Goal: Navigation & Orientation: Understand site structure

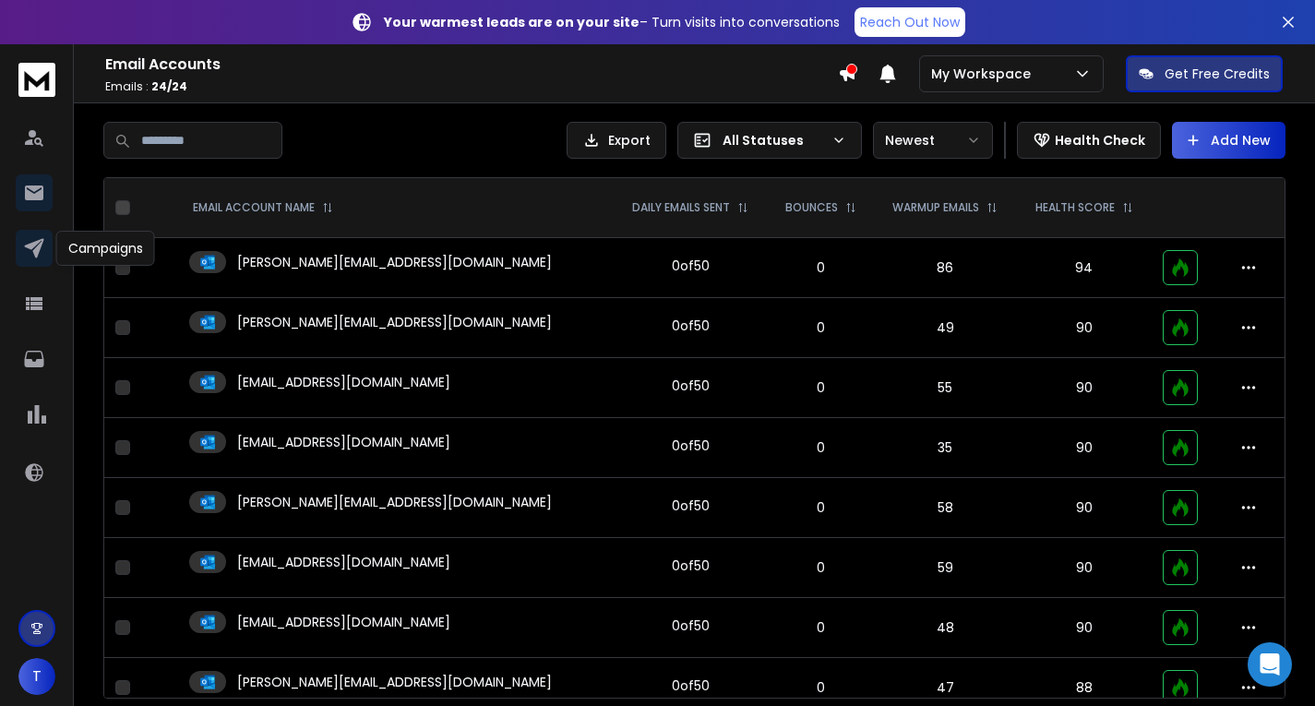
click at [43, 249] on icon at bounding box center [34, 248] width 22 height 22
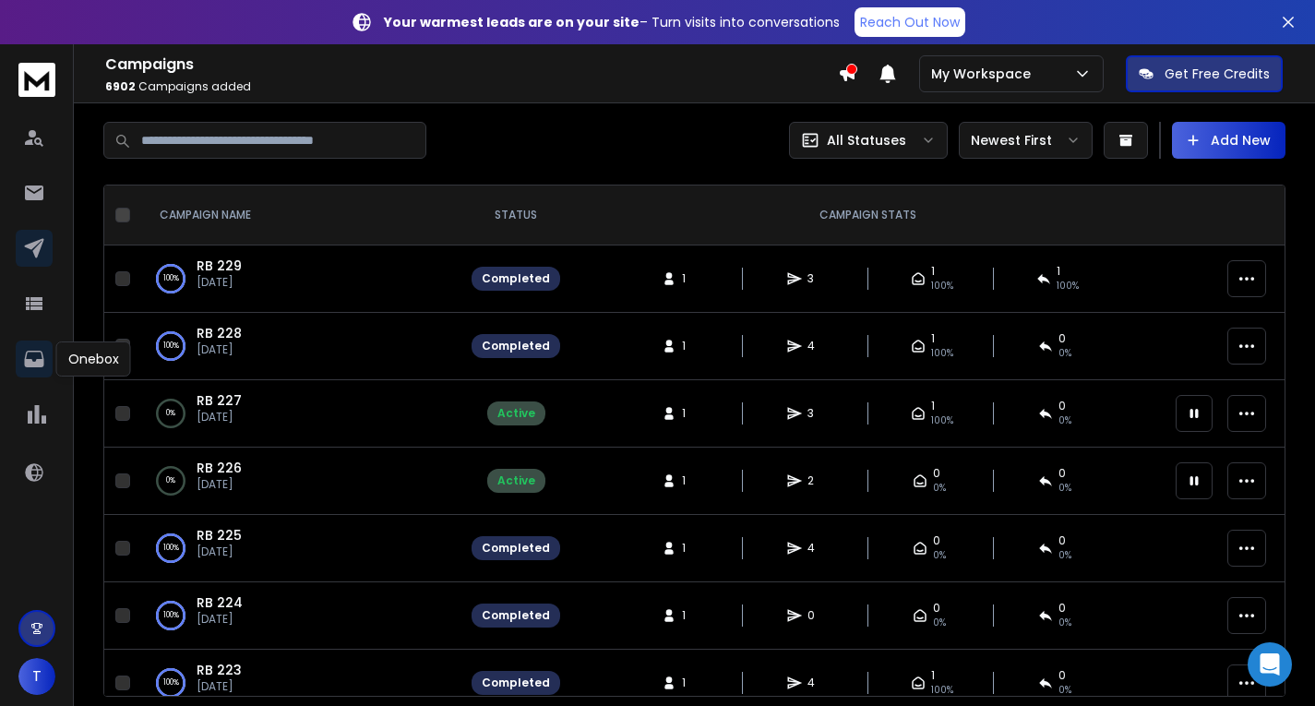
click at [48, 363] on link at bounding box center [34, 359] width 37 height 37
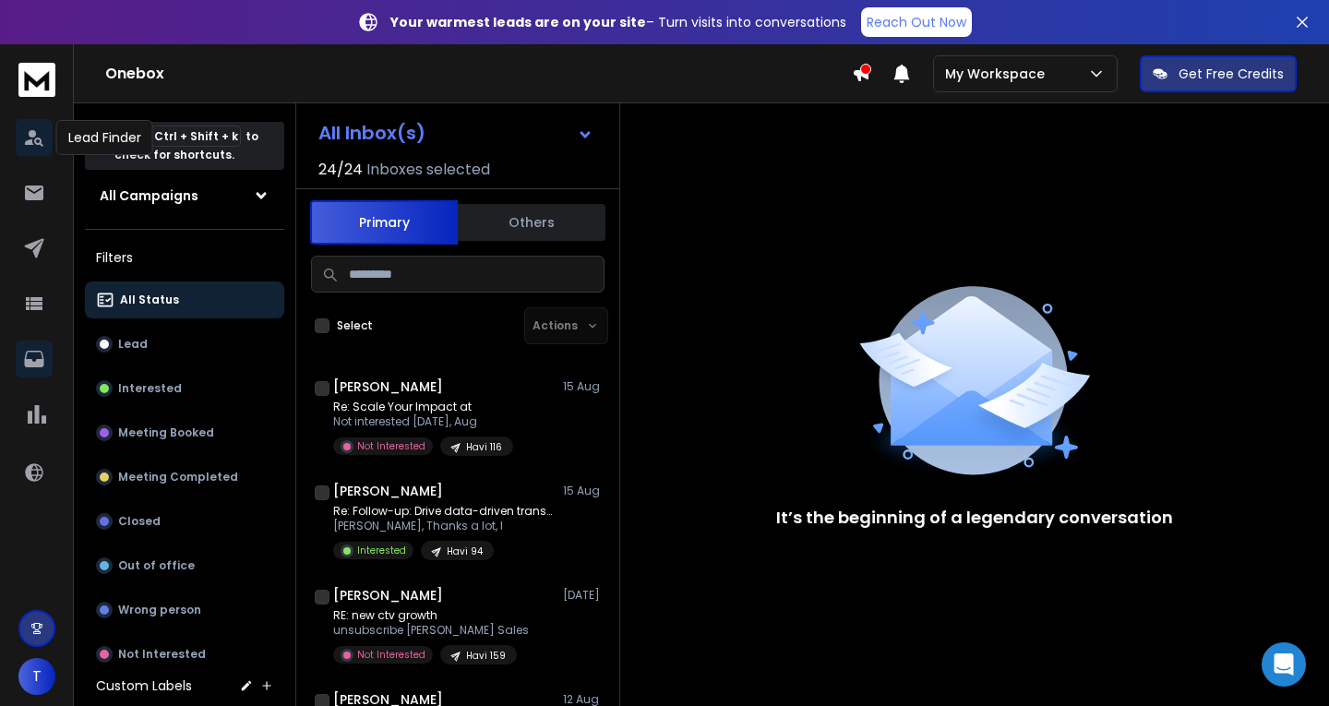
click at [32, 152] on link at bounding box center [34, 137] width 37 height 37
